Goal: Task Accomplishment & Management: Manage account settings

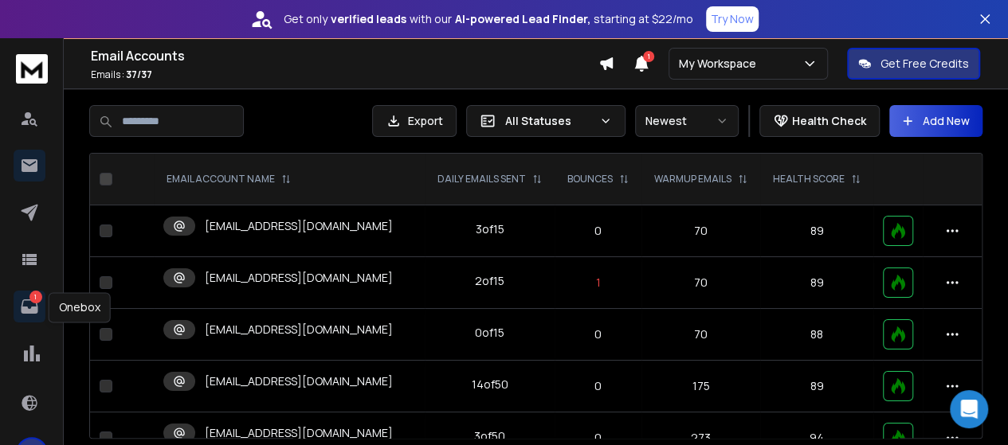
click at [43, 321] on link "1" at bounding box center [30, 307] width 32 height 32
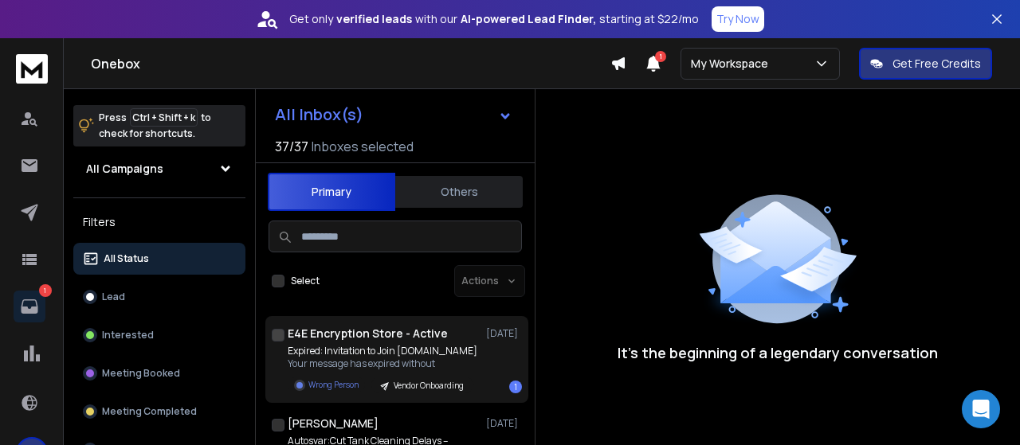
click at [355, 334] on h1 "E4E Encryption Store - Active" at bounding box center [368, 334] width 160 height 16
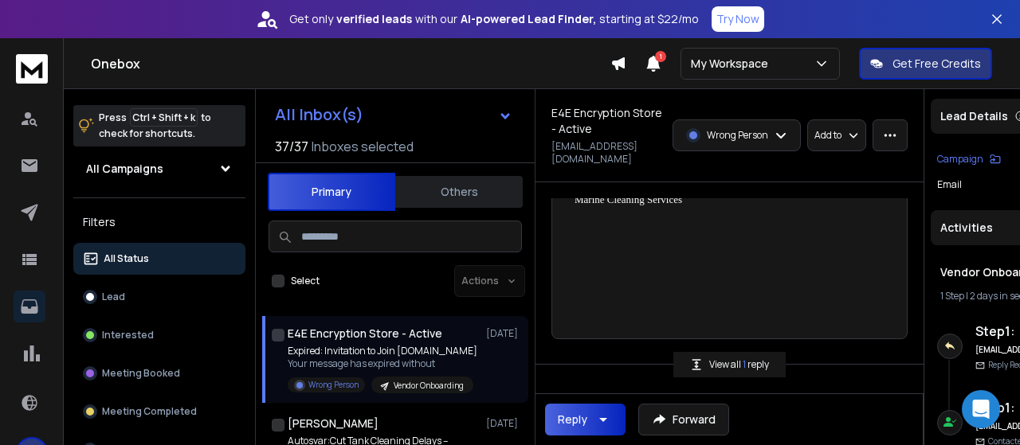
scroll to position [12, 0]
click at [754, 359] on p "View all 1 reply" at bounding box center [739, 365] width 60 height 13
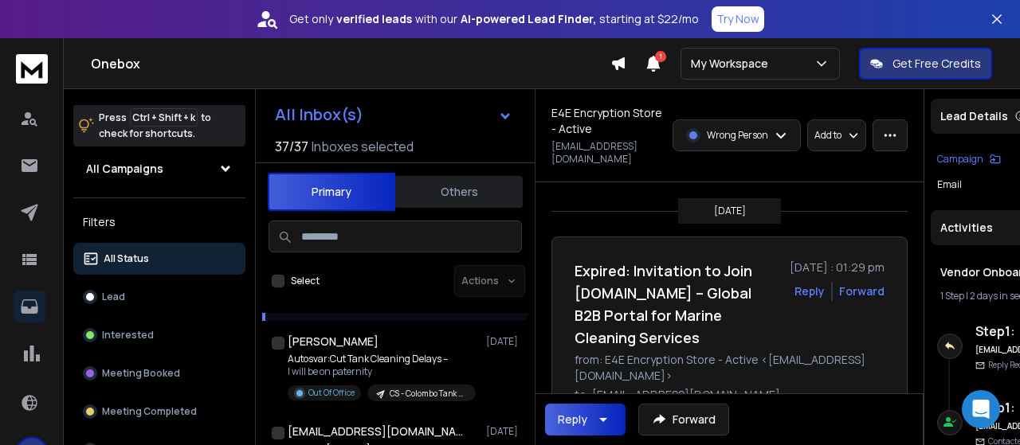
scroll to position [69, 0]
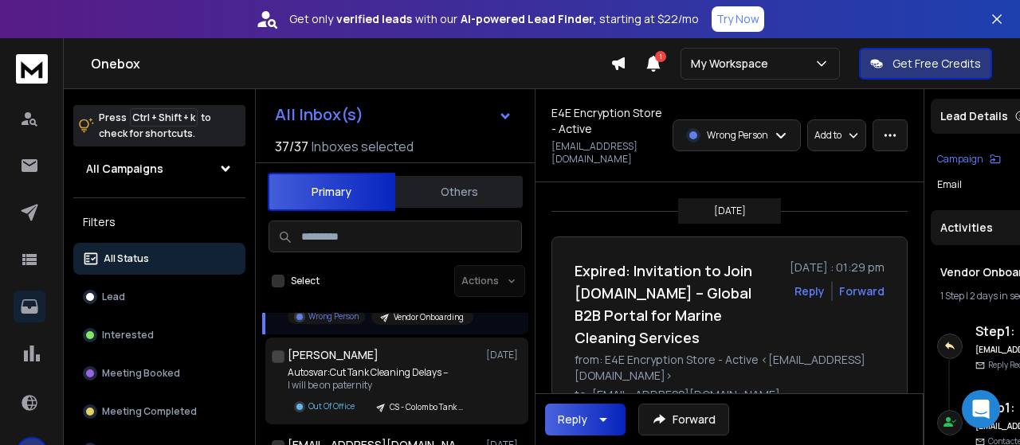
click at [377, 366] on p "Autosvar:Cut Tank Cleaning Delays –" at bounding box center [382, 372] width 188 height 13
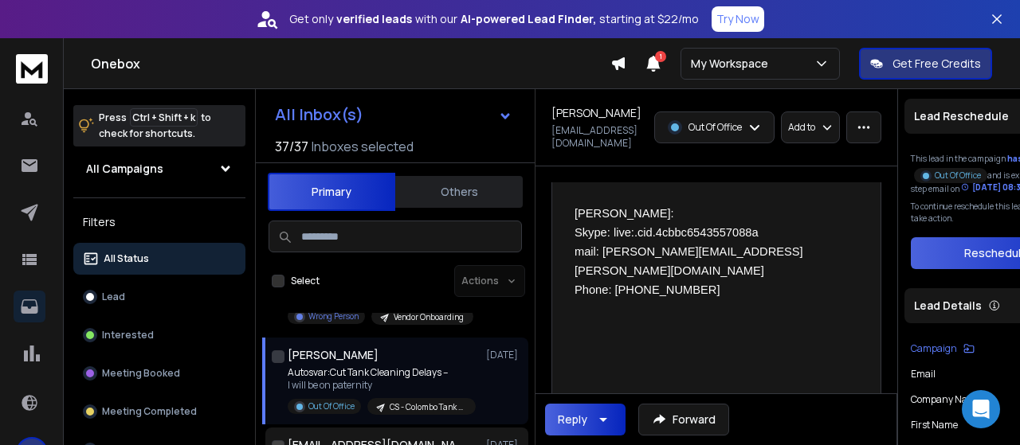
scroll to position [160, 0]
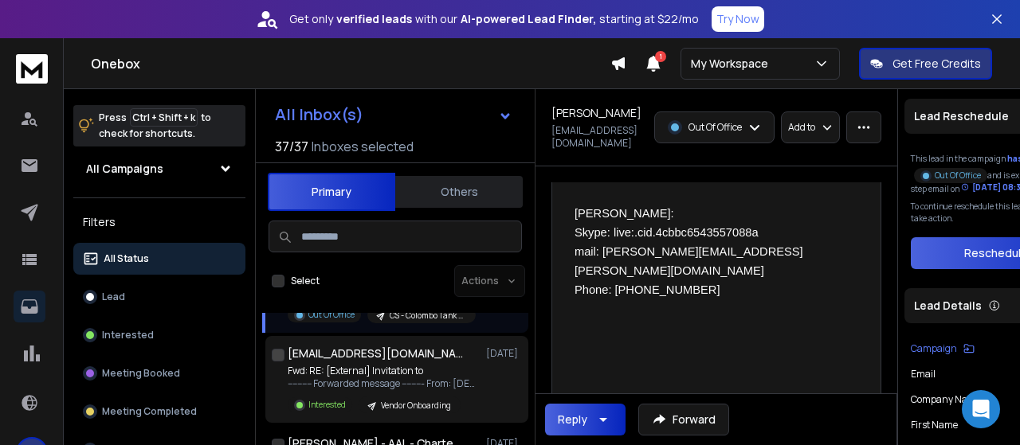
click at [376, 363] on div "[EMAIL_ADDRESS][DOMAIN_NAME] [DATE] Fwd: RE: [External] Invitation to ---------…" at bounding box center [405, 380] width 234 height 68
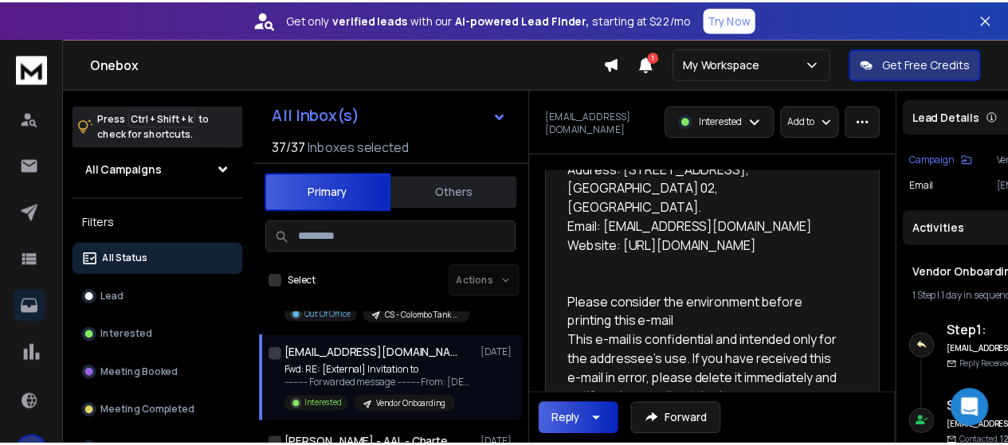
scroll to position [905, 0]
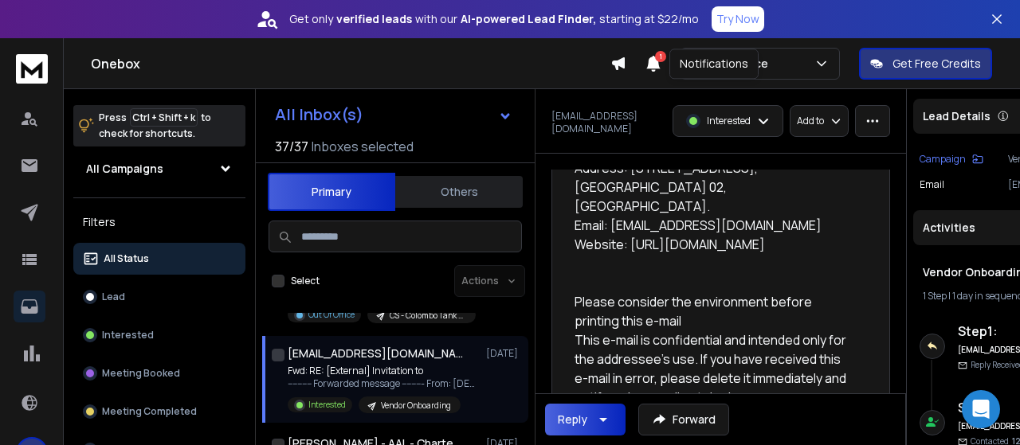
click at [659, 63] on icon at bounding box center [653, 63] width 14 height 16
click at [35, 217] on icon at bounding box center [29, 212] width 19 height 19
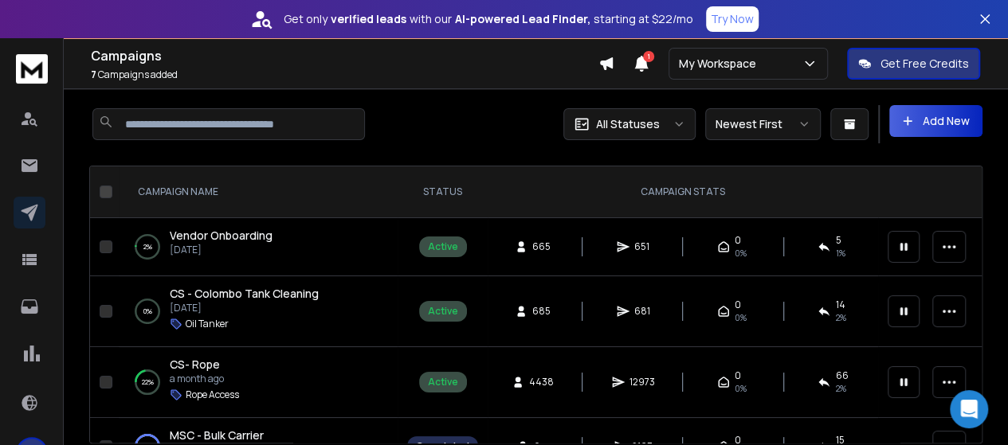
click at [272, 251] on div "2 % Vendor Onboarding [DATE]" at bounding box center [258, 247] width 247 height 38
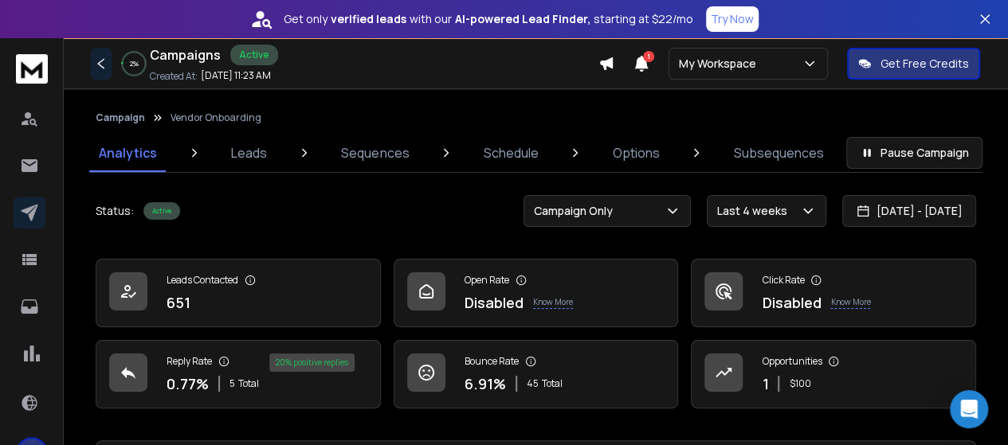
click at [106, 70] on icon at bounding box center [101, 64] width 14 height 14
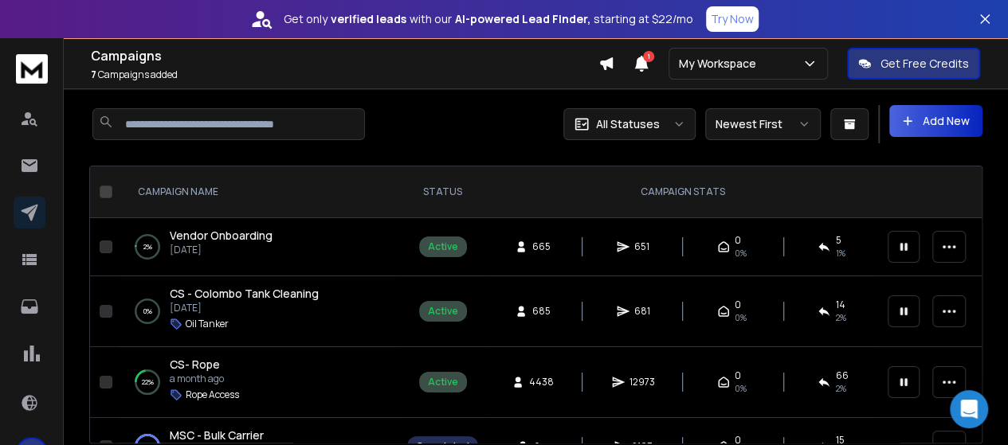
click at [263, 308] on p "[DATE]" at bounding box center [244, 308] width 149 height 13
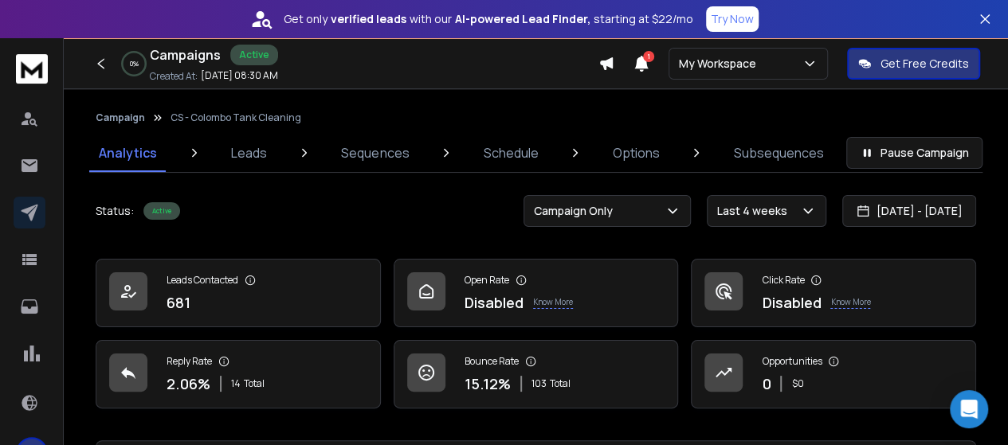
click at [97, 65] on icon at bounding box center [101, 64] width 14 height 14
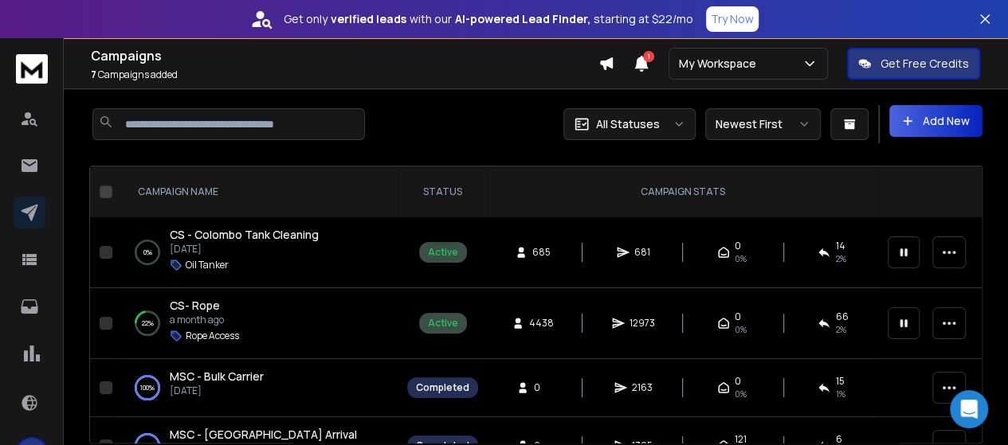
scroll to position [34, 0]
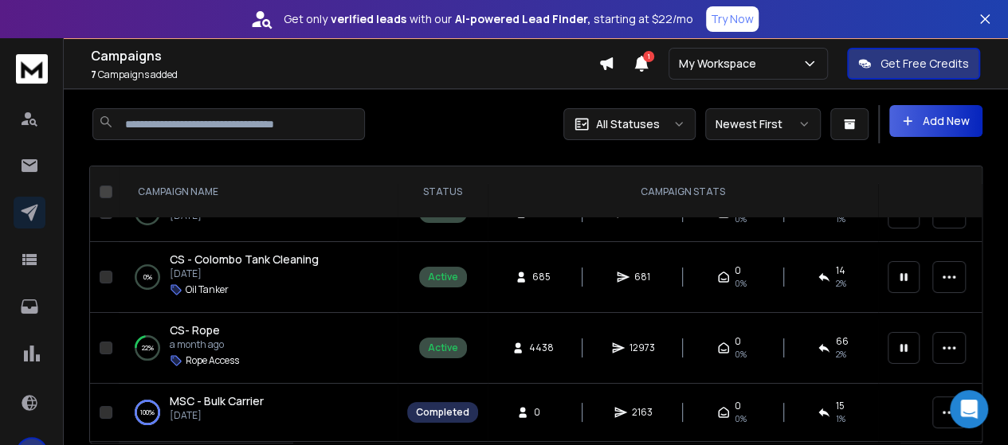
click at [264, 340] on div "22 % CS- Rope a month ago Rope Access" at bounding box center [258, 348] width 247 height 51
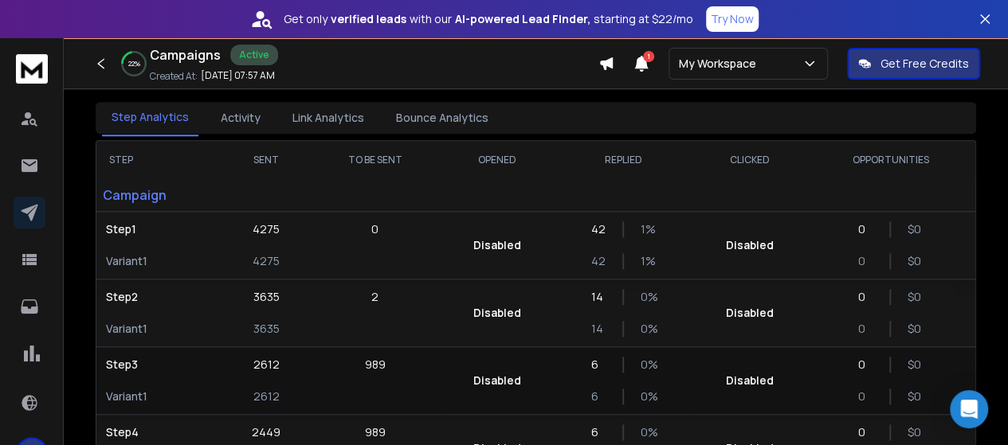
scroll to position [788, 0]
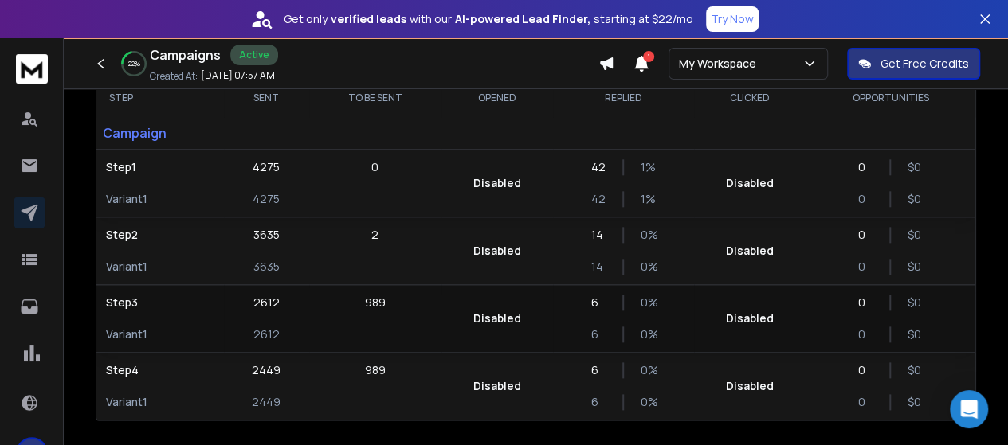
click at [269, 297] on p "2612" at bounding box center [266, 303] width 26 height 16
click at [266, 364] on p "2449" at bounding box center [266, 370] width 29 height 16
click at [502, 311] on p "Disabled" at bounding box center [497, 319] width 48 height 16
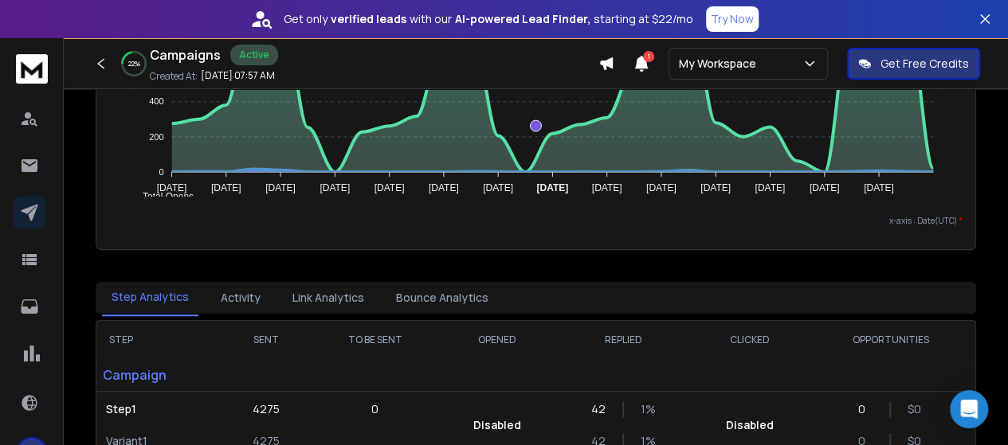
scroll to position [487, 0]
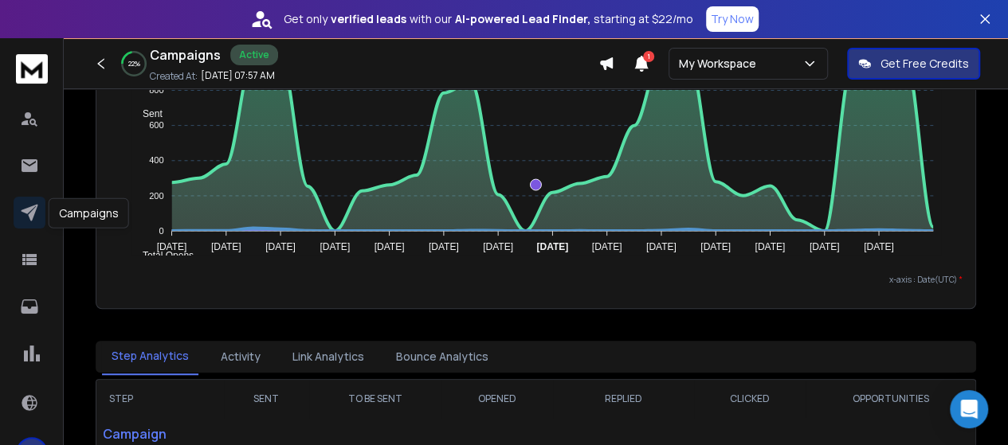
click at [27, 218] on icon at bounding box center [29, 212] width 19 height 19
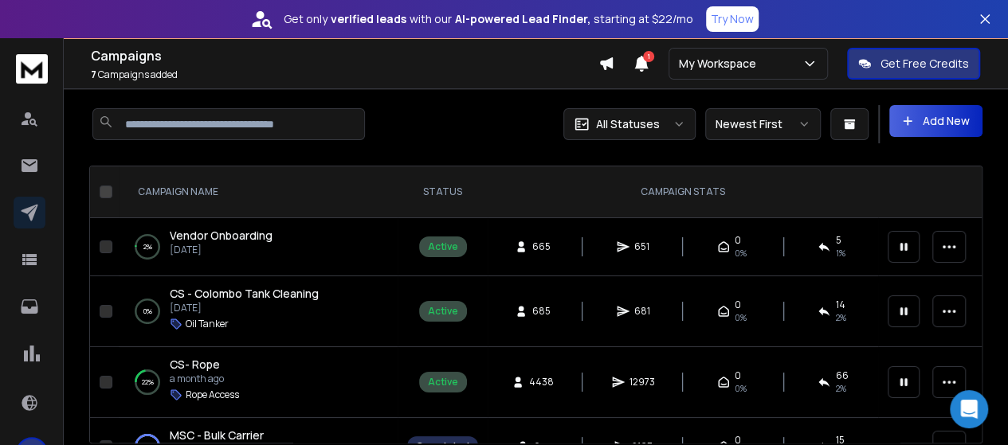
click at [257, 386] on div "22 % CS- Rope a month ago Rope Access" at bounding box center [258, 382] width 247 height 51
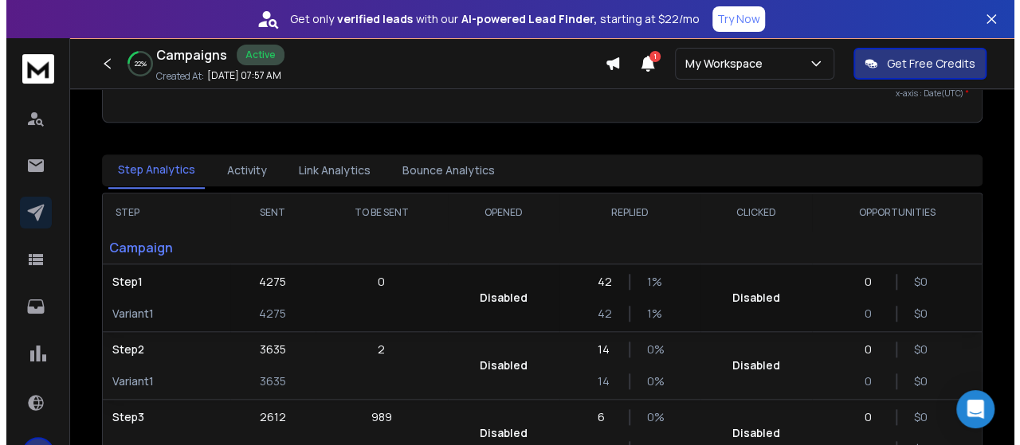
scroll to position [788, 0]
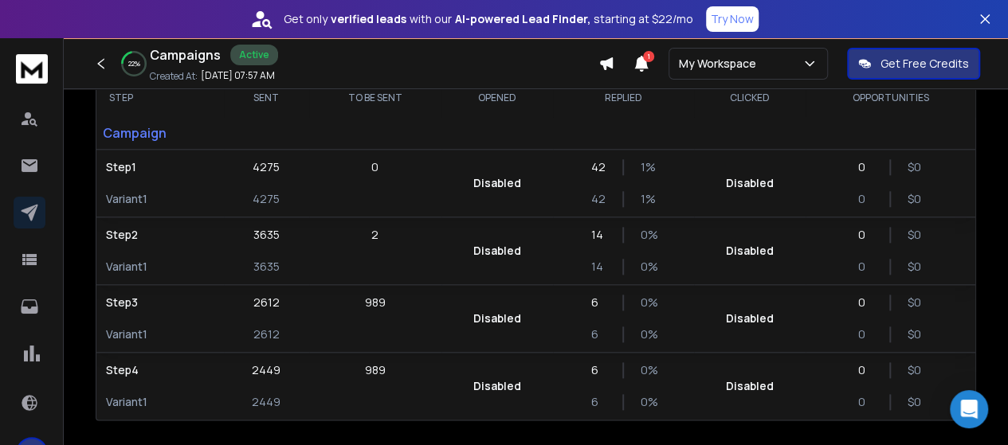
click at [639, 71] on div "1 My Workspace Get Free Credits" at bounding box center [789, 64] width 382 height 32
click at [641, 71] on div "1 My Workspace Get Free Credits" at bounding box center [789, 64] width 382 height 32
click at [644, 63] on icon at bounding box center [641, 63] width 14 height 16
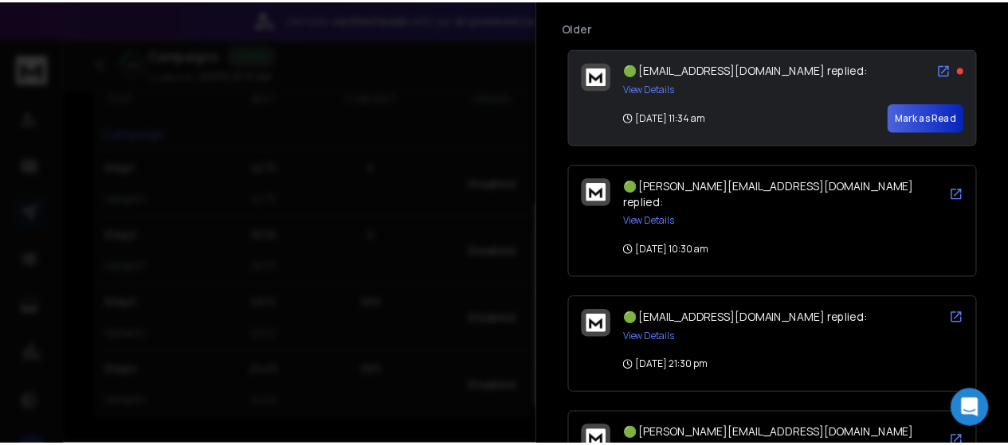
scroll to position [0, 0]
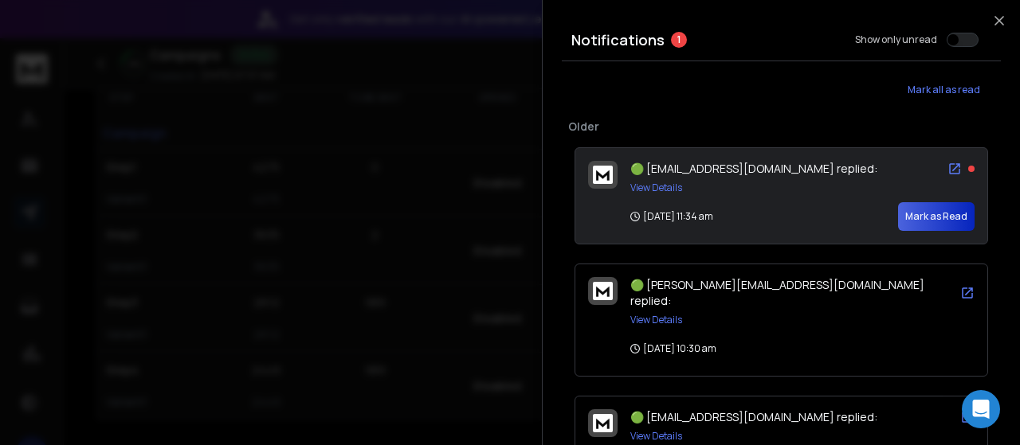
click at [730, 177] on p "🟢 [EMAIL_ADDRESS][DOMAIN_NAME] replied:" at bounding box center [788, 169] width 317 height 16
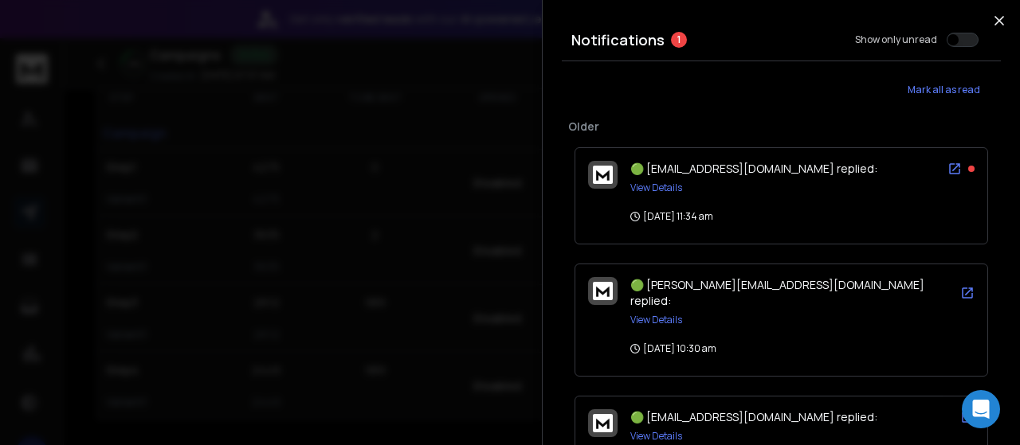
click at [994, 24] on icon "button" at bounding box center [999, 21] width 16 height 16
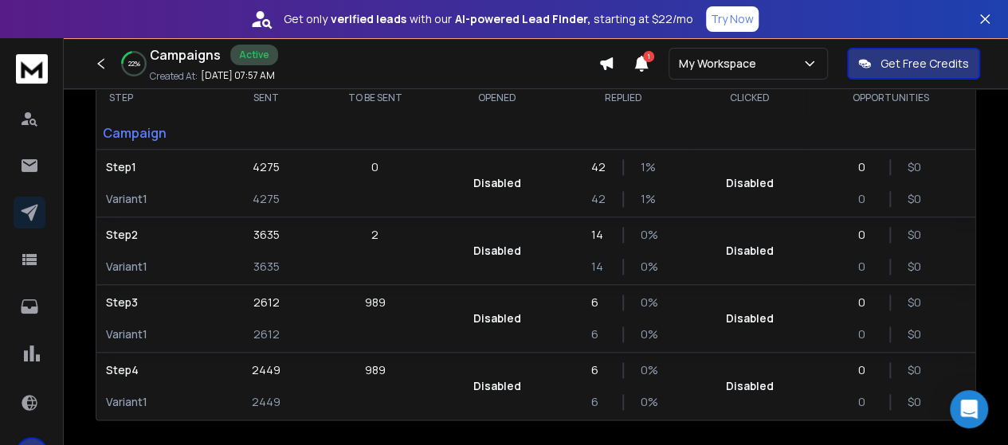
click at [644, 75] on div "1 My Workspace Get Free Credits" at bounding box center [789, 64] width 382 height 32
click at [643, 68] on icon at bounding box center [641, 63] width 14 height 16
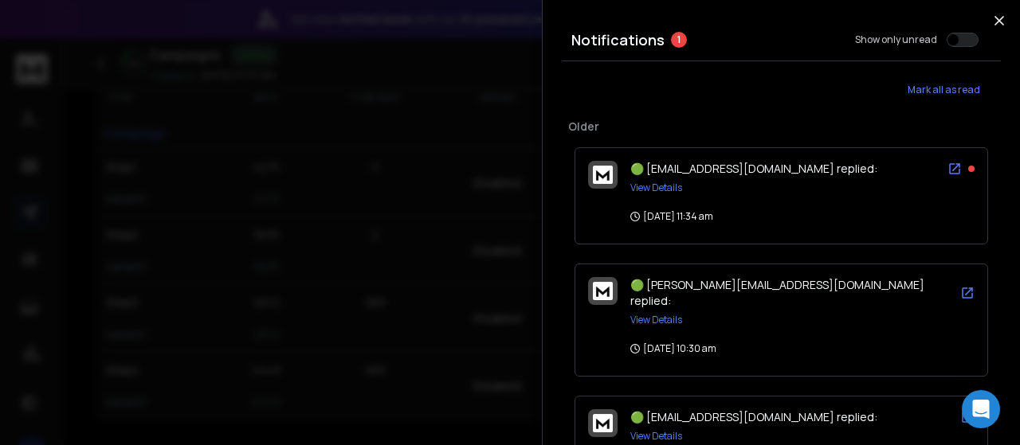
click at [993, 23] on icon "button" at bounding box center [999, 21] width 16 height 16
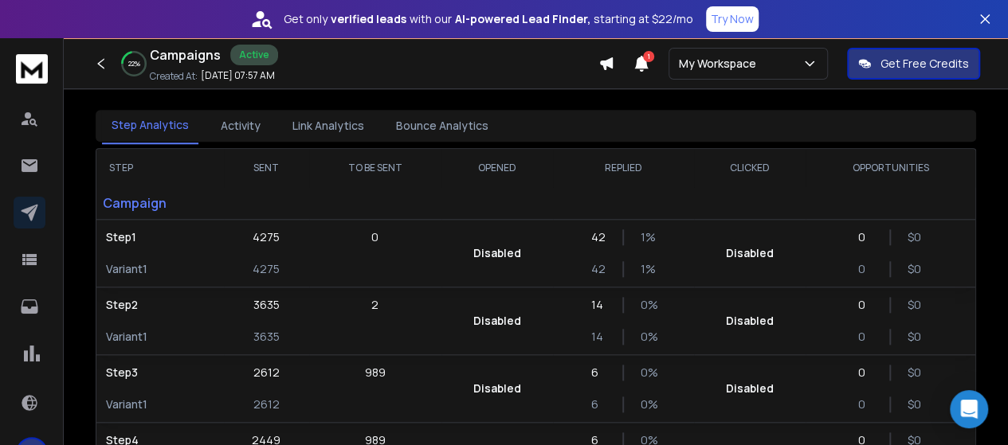
scroll to position [788, 0]
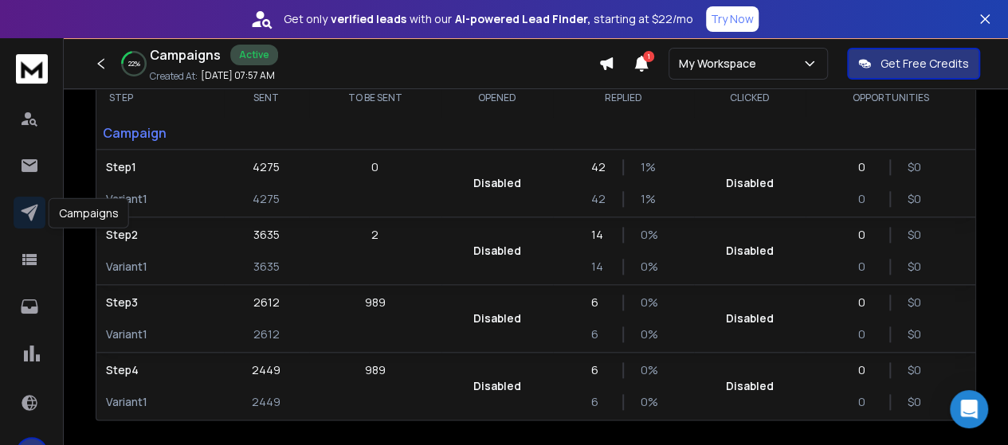
click at [22, 213] on icon at bounding box center [29, 212] width 19 height 19
